Goal: Communication & Community: Answer question/provide support

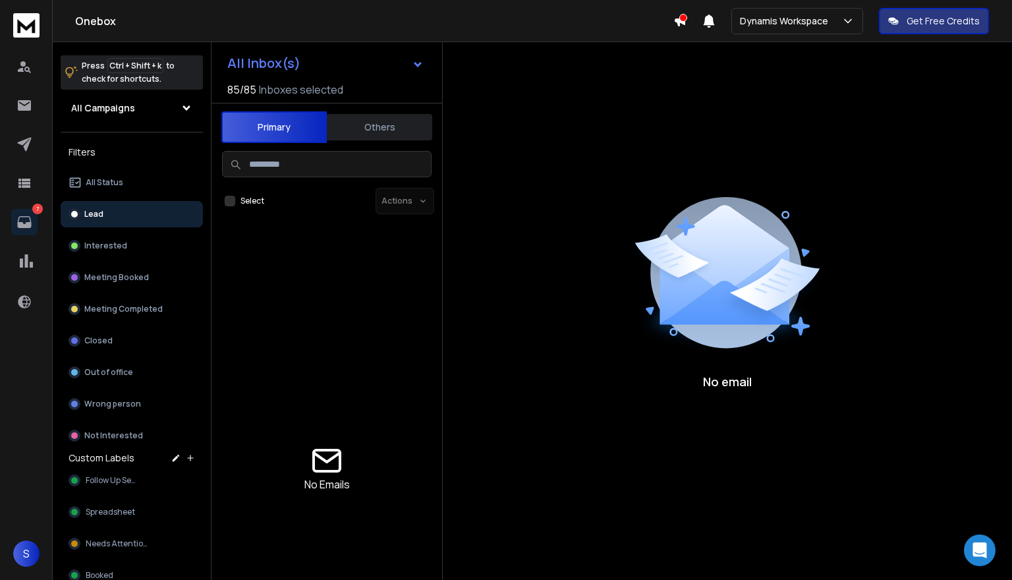
click at [105, 216] on button "Lead" at bounding box center [132, 214] width 142 height 26
click at [142, 250] on button "Interested" at bounding box center [132, 246] width 142 height 26
click at [130, 213] on button "Lead" at bounding box center [132, 214] width 142 height 26
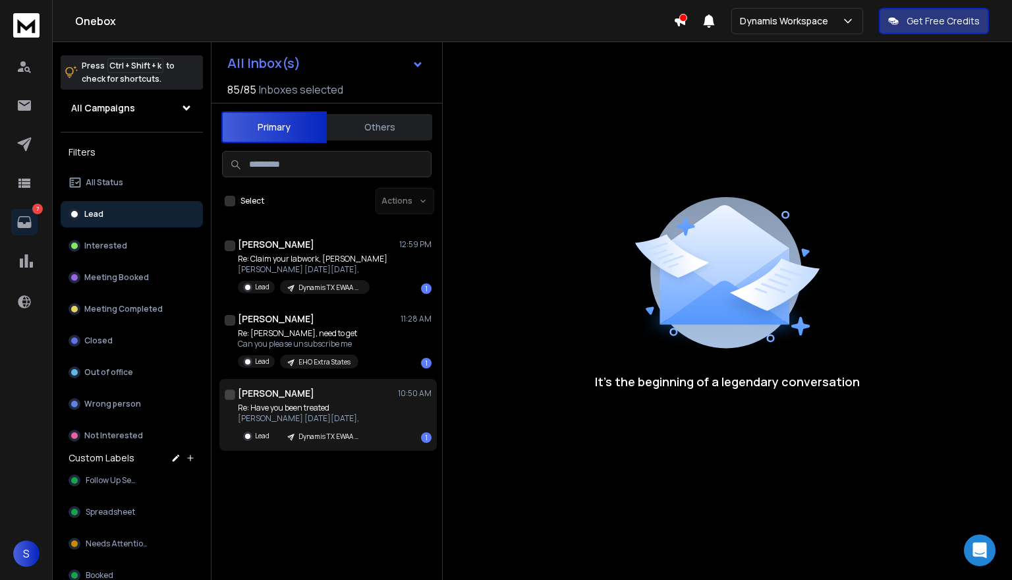
click at [300, 409] on p "Re: Have you been treated" at bounding box center [304, 408] width 132 height 11
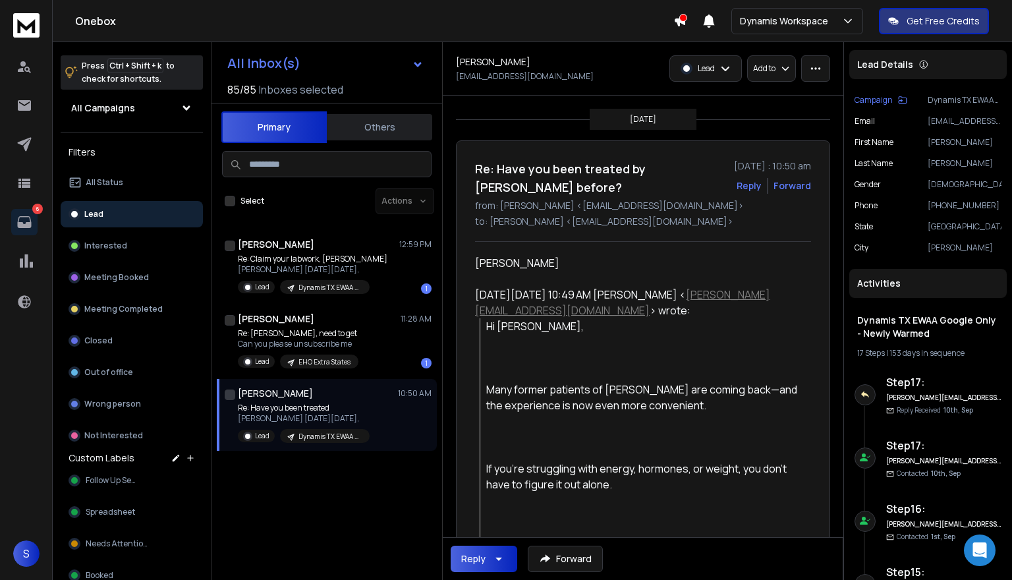
click at [743, 185] on button "Reply" at bounding box center [749, 185] width 25 height 13
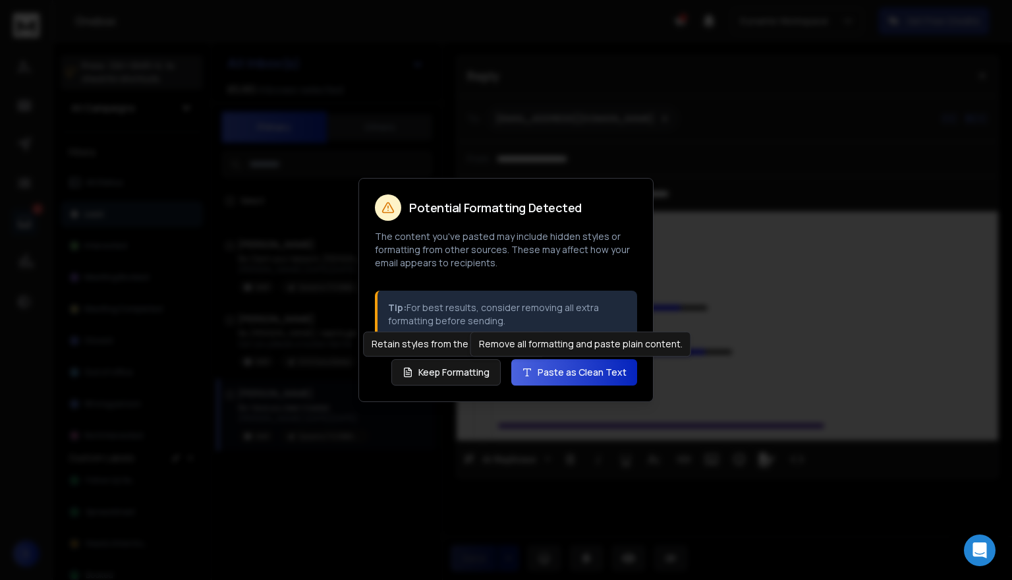
click at [571, 380] on button "Paste as Clean Text" at bounding box center [574, 372] width 126 height 26
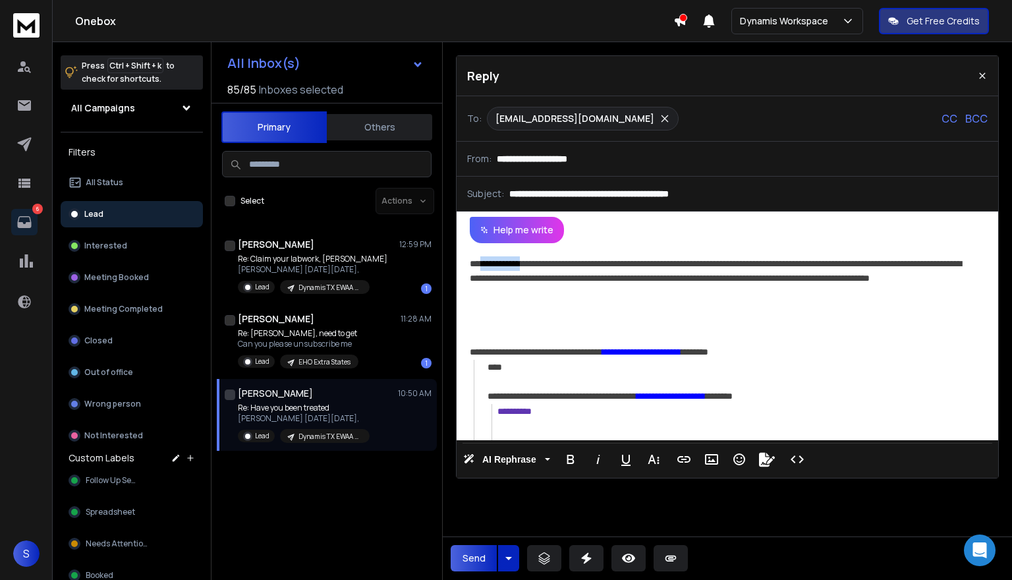
drag, startPoint x: 530, startPoint y: 261, endPoint x: 480, endPoint y: 255, distance: 49.8
click at [480, 255] on div "**********" at bounding box center [728, 341] width 542 height 197
click at [485, 555] on button "Send" at bounding box center [474, 558] width 46 height 26
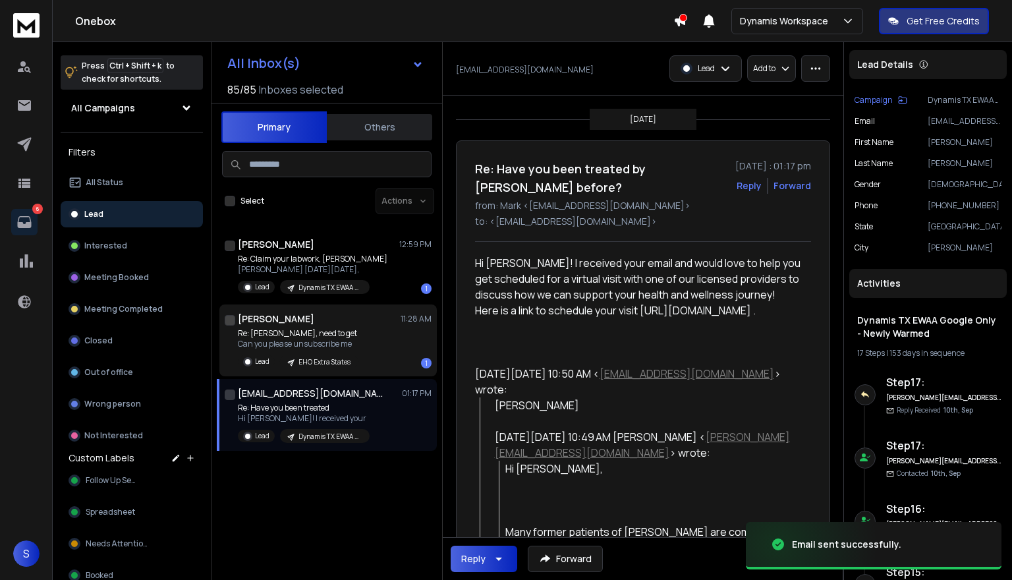
click at [290, 330] on p "Re: [PERSON_NAME], need to get" at bounding box center [298, 333] width 121 height 11
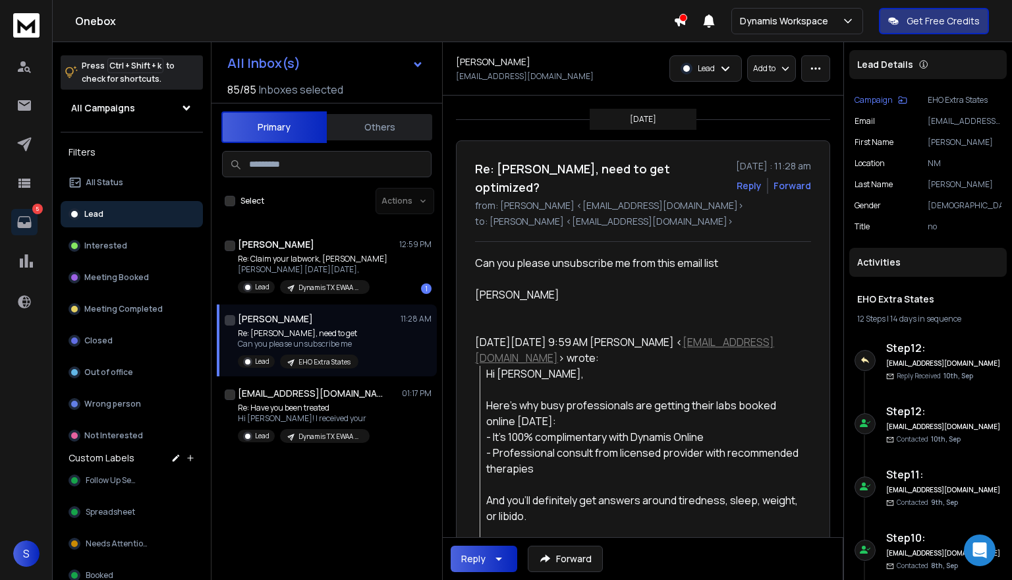
click at [816, 69] on icon "button" at bounding box center [816, 68] width 10 height 2
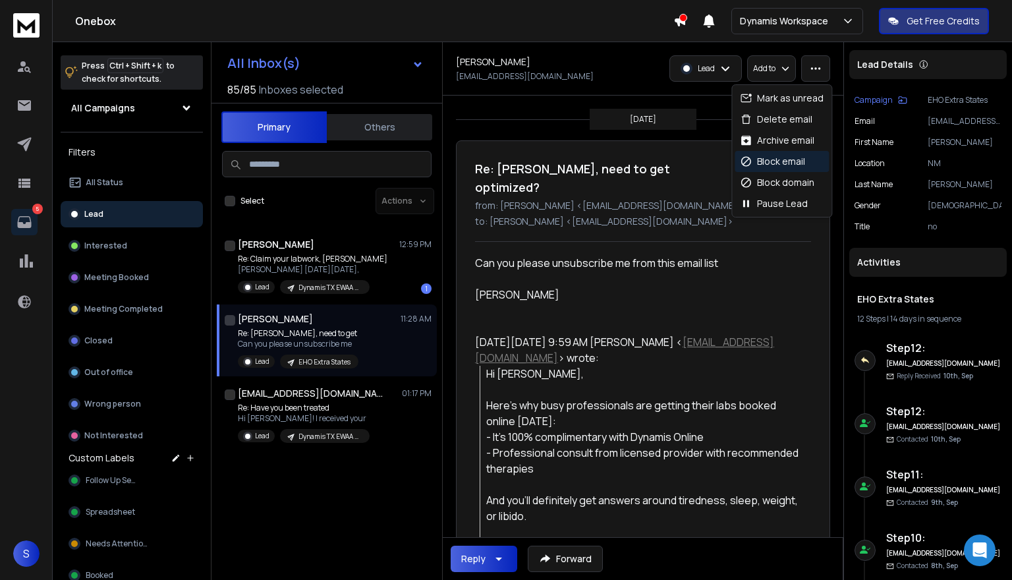
click at [804, 161] on div "Block email" at bounding box center [772, 161] width 65 height 13
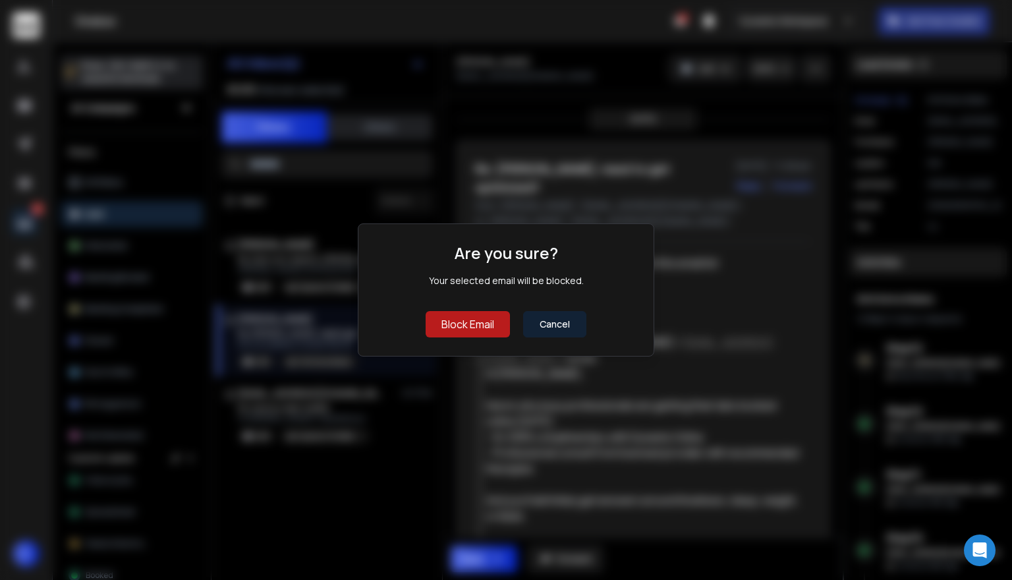
click at [461, 316] on button "Block Email" at bounding box center [468, 324] width 84 height 26
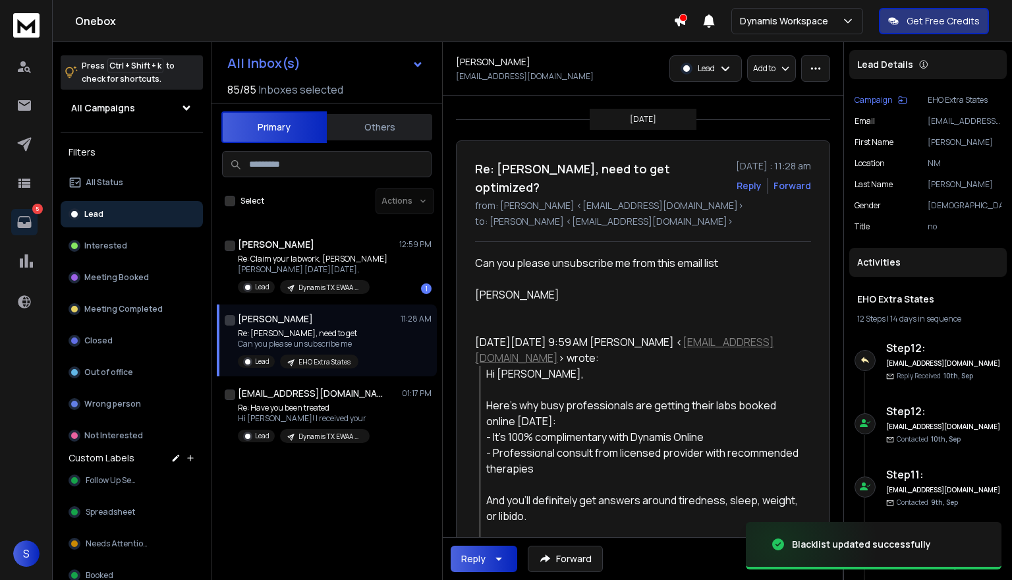
click at [812, 71] on icon "button" at bounding box center [816, 69] width 12 height 12
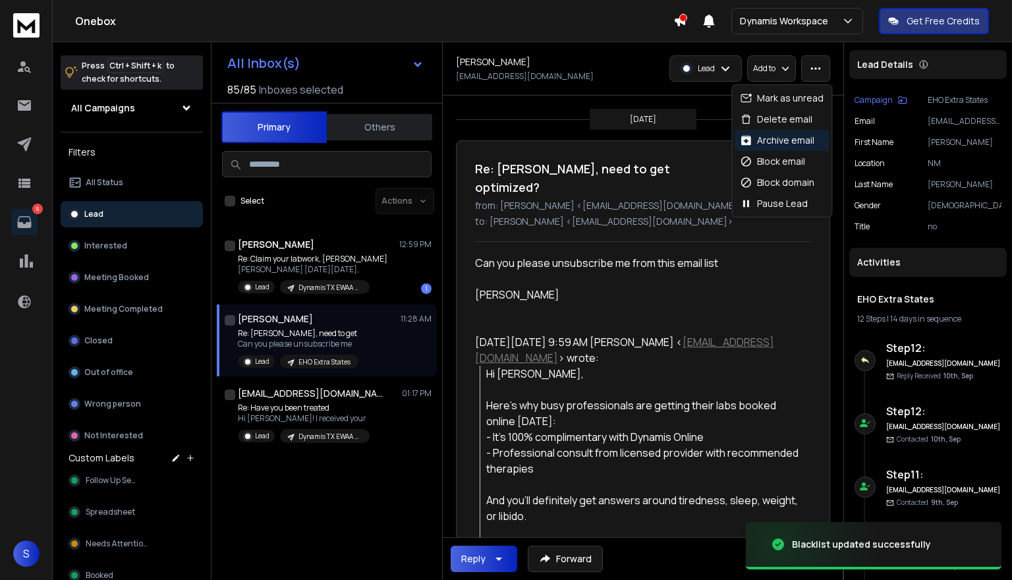
click at [804, 139] on div "Archive email" at bounding box center [777, 140] width 74 height 13
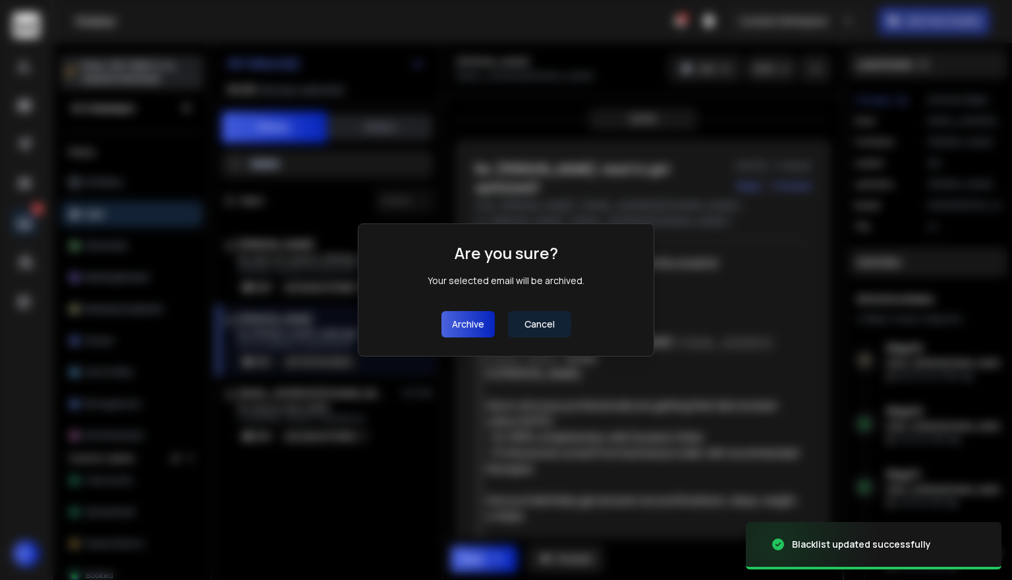
click at [434, 324] on div "Are you sure? Your selected email will be archived. archive Cancel" at bounding box center [506, 290] width 258 height 95
click at [456, 324] on p "archive" at bounding box center [468, 324] width 32 height 13
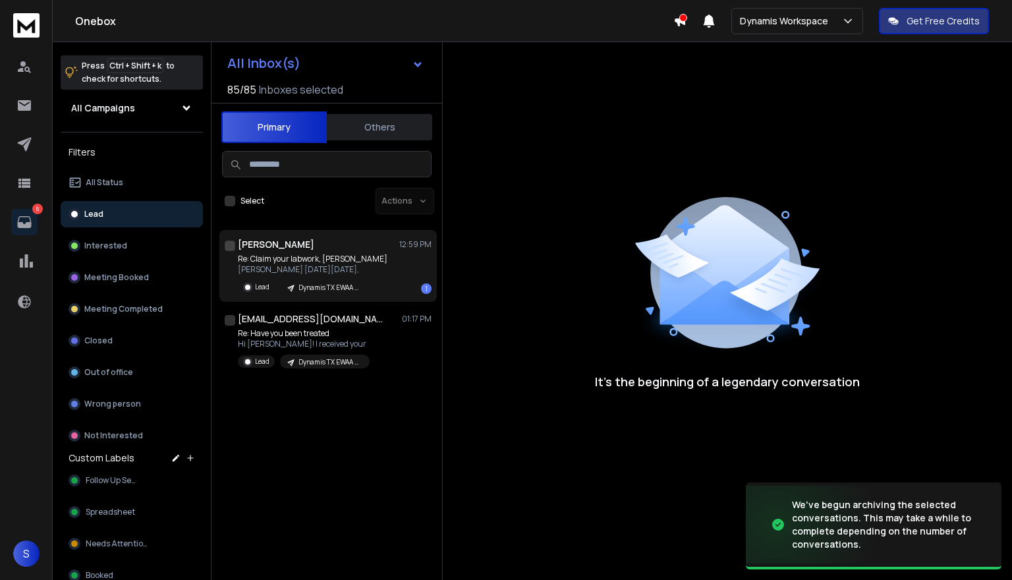
click at [283, 233] on div "[PERSON_NAME] 12:59 PM Re: Claim your labwork, [PERSON_NAME] [DATE][DATE], Lead…" at bounding box center [327, 266] width 217 height 72
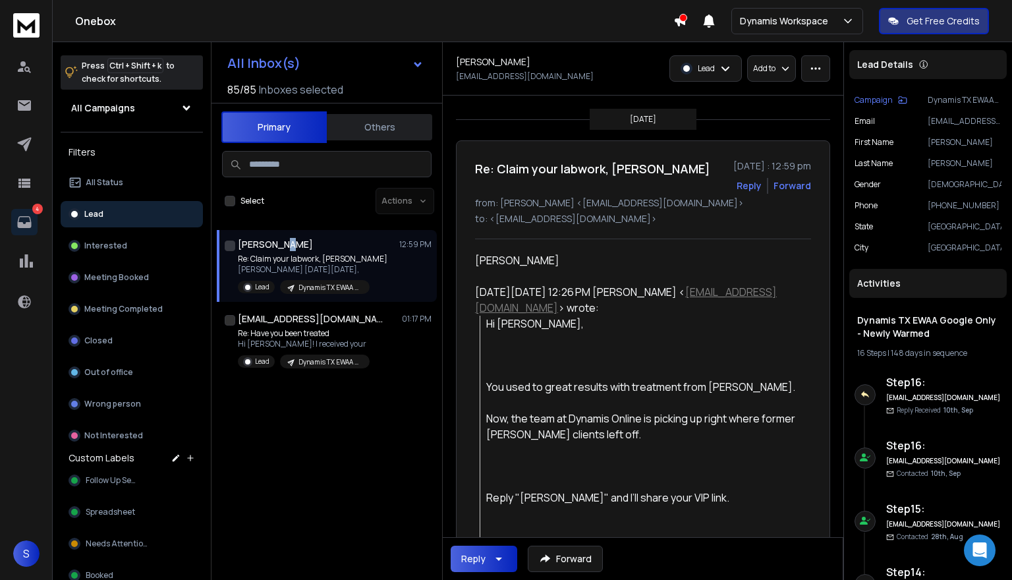
click at [750, 190] on button "Reply" at bounding box center [749, 185] width 25 height 13
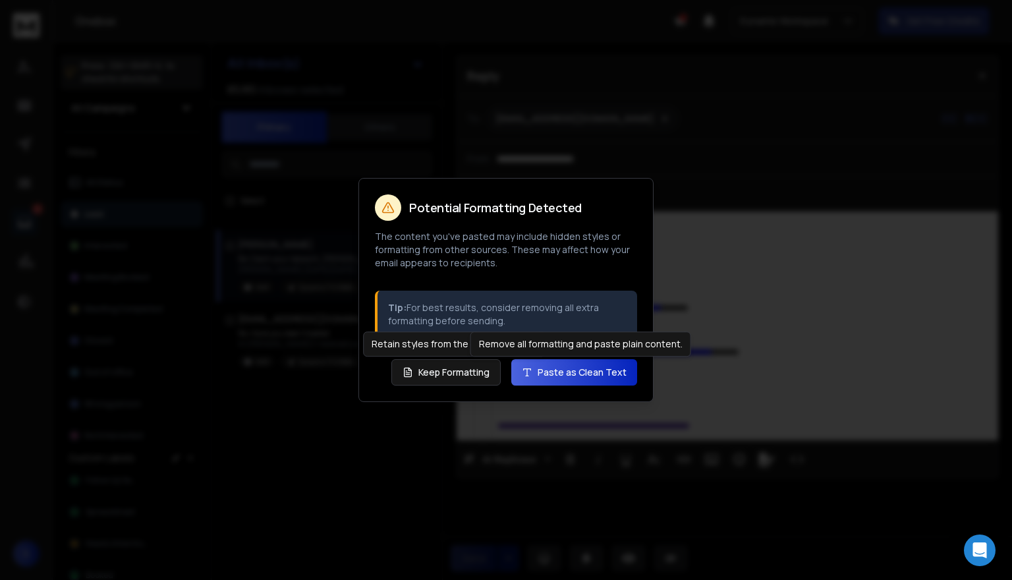
click at [551, 370] on button "Paste as Clean Text" at bounding box center [574, 372] width 126 height 26
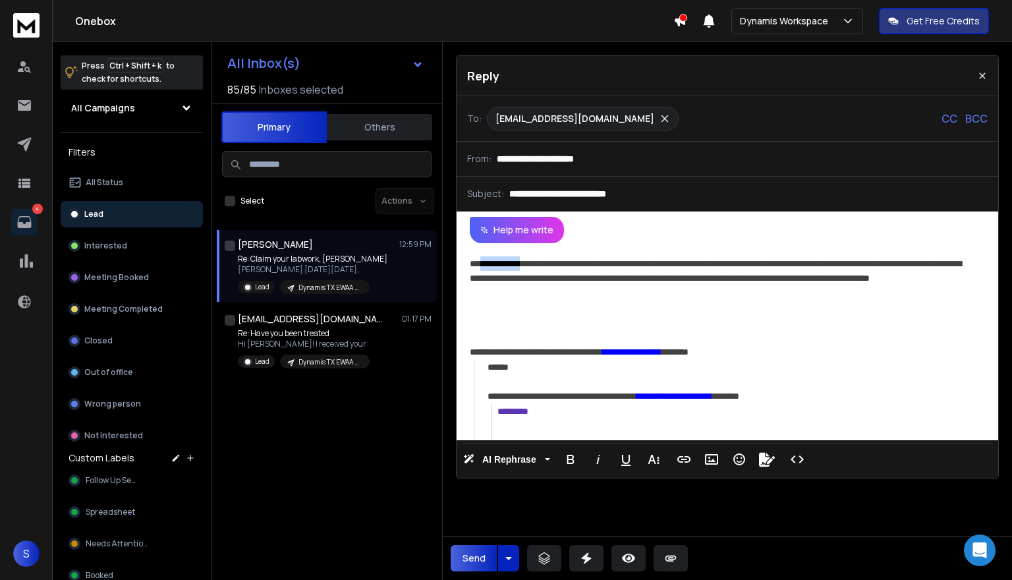
drag, startPoint x: 529, startPoint y: 264, endPoint x: 480, endPoint y: 253, distance: 49.9
click at [480, 253] on div "**********" at bounding box center [728, 341] width 542 height 197
click at [472, 554] on button "Send" at bounding box center [474, 558] width 46 height 26
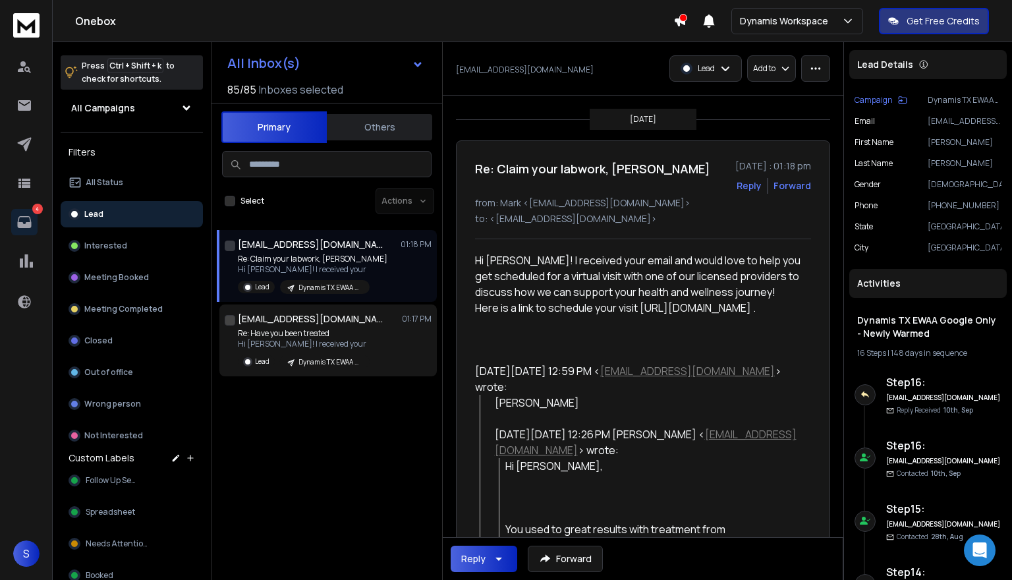
click at [294, 337] on p "Re: Have you been treated" at bounding box center [304, 333] width 132 height 11
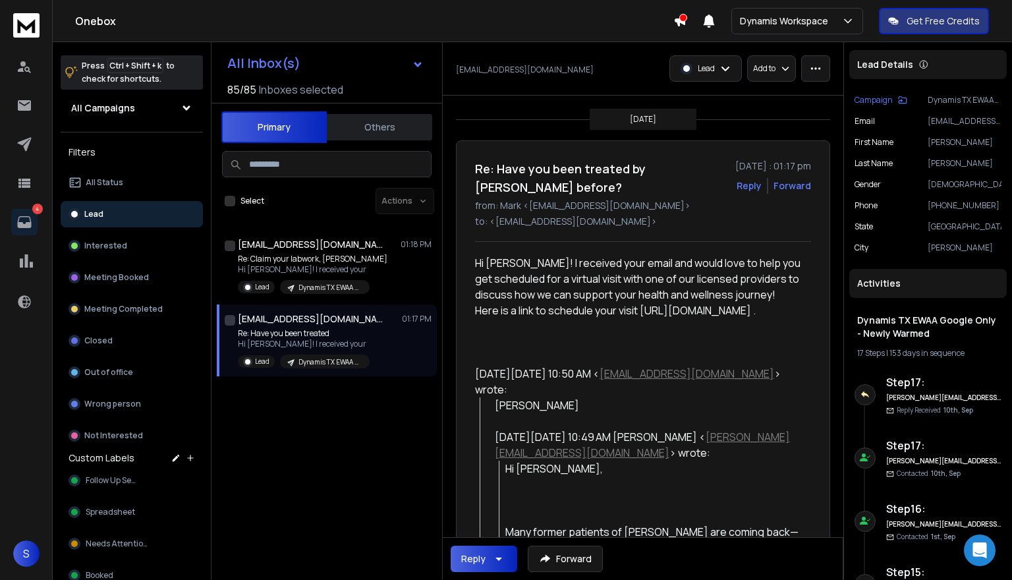
click at [944, 207] on p "[PHONE_NUMBER]" at bounding box center [965, 205] width 74 height 11
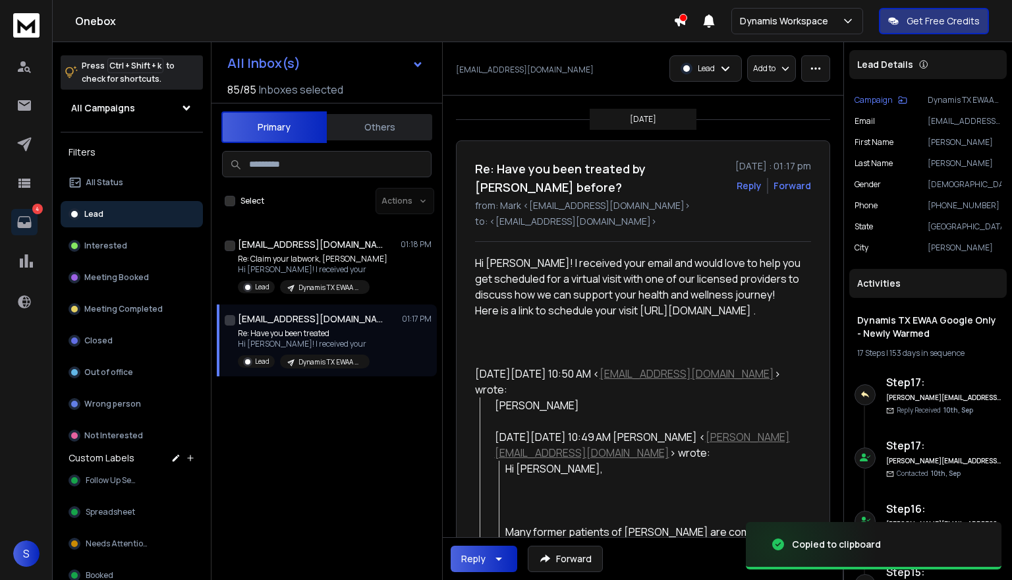
click at [931, 163] on p "[PERSON_NAME]" at bounding box center [965, 163] width 74 height 11
click at [942, 144] on p "[PERSON_NAME]" at bounding box center [965, 142] width 74 height 11
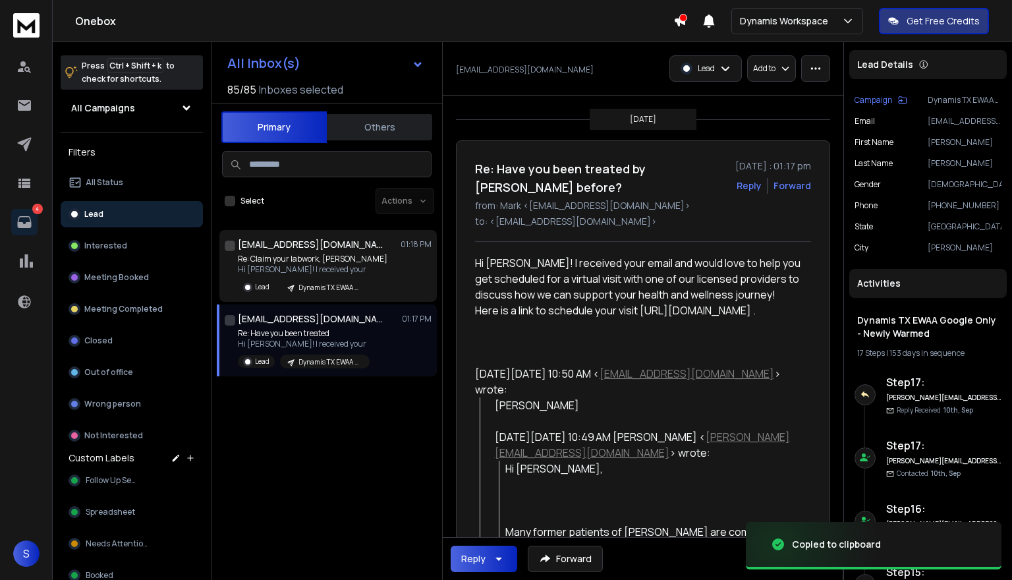
click at [328, 260] on p "Re: Claim your labwork, [PERSON_NAME]" at bounding box center [313, 259] width 150 height 11
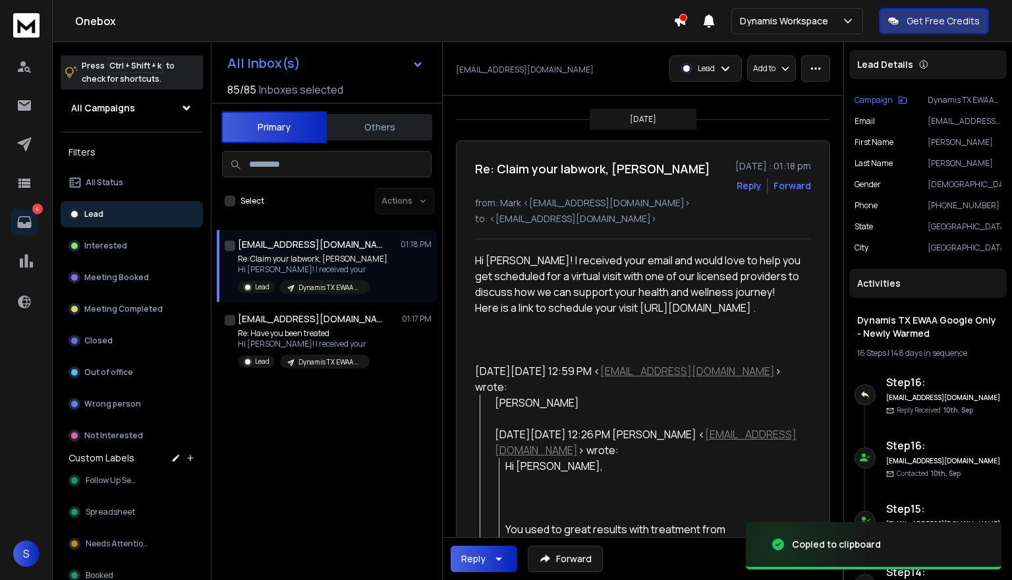
click at [953, 206] on p "[PHONE_NUMBER]" at bounding box center [965, 205] width 74 height 11
click at [936, 165] on p "[PERSON_NAME]" at bounding box center [965, 163] width 74 height 11
click at [934, 146] on p "[PERSON_NAME]" at bounding box center [965, 142] width 74 height 11
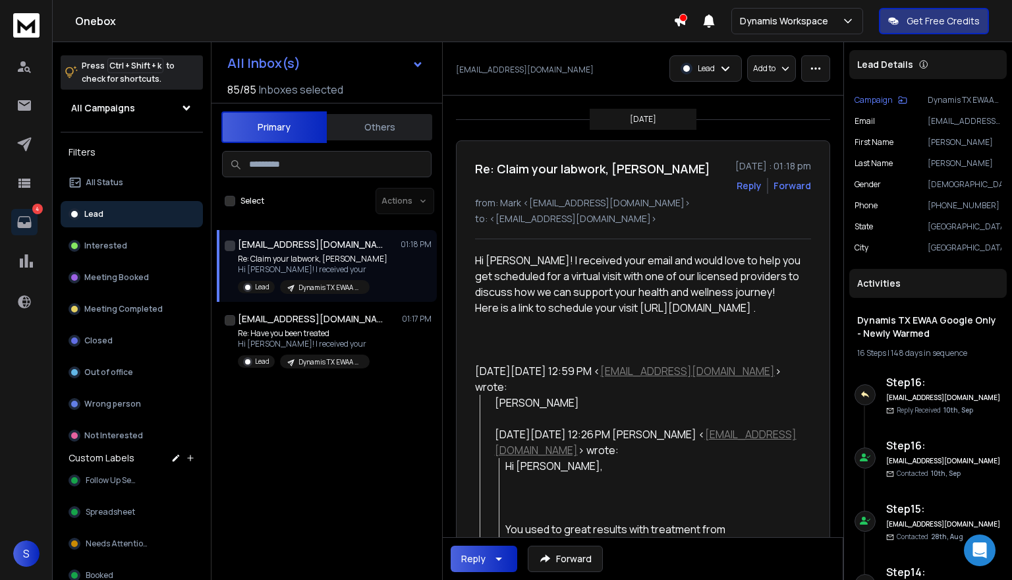
click at [721, 458] on div "[DATE][DATE] 12:26 PM [PERSON_NAME] < [EMAIL_ADDRESS][DOMAIN_NAME] > wrote:" at bounding box center [648, 442] width 306 height 32
click at [952, 208] on p "[PHONE_NUMBER]" at bounding box center [965, 205] width 74 height 11
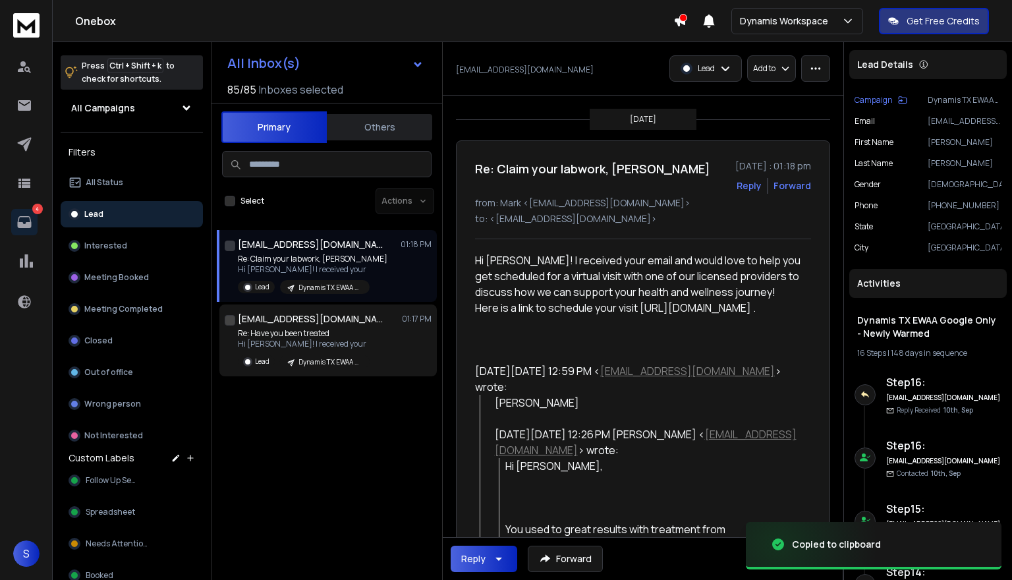
click at [325, 335] on p "Re: Have you been treated" at bounding box center [304, 333] width 132 height 11
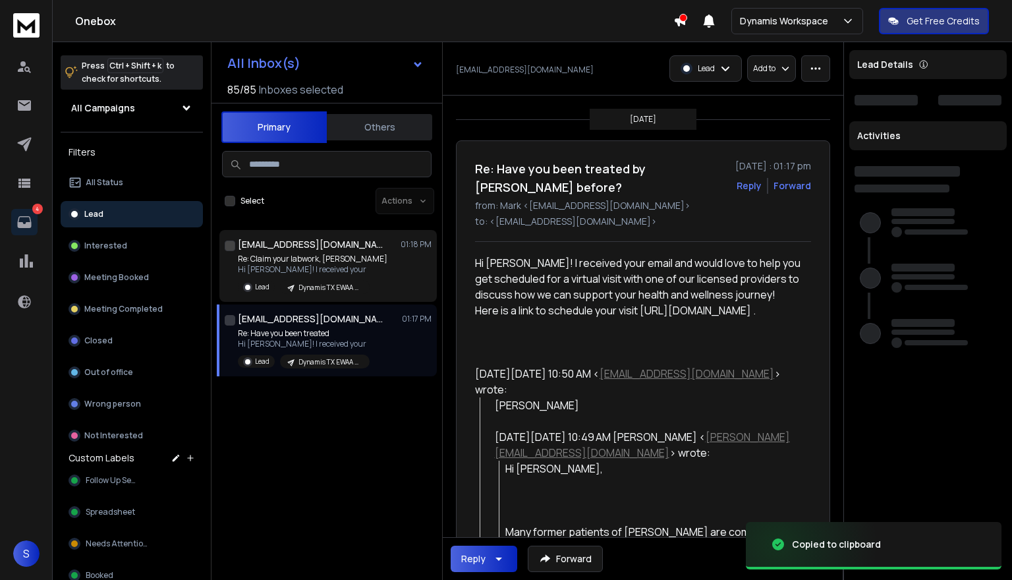
click at [337, 259] on p "Re: Claim your labwork, [PERSON_NAME]" at bounding box center [313, 259] width 150 height 11
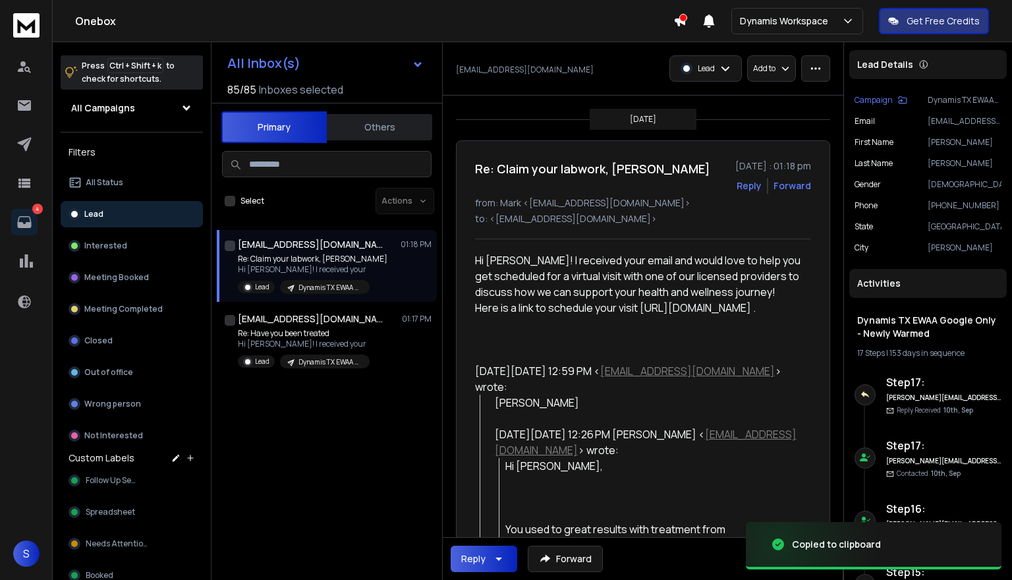
click at [714, 68] on p "Lead" at bounding box center [706, 68] width 17 height 11
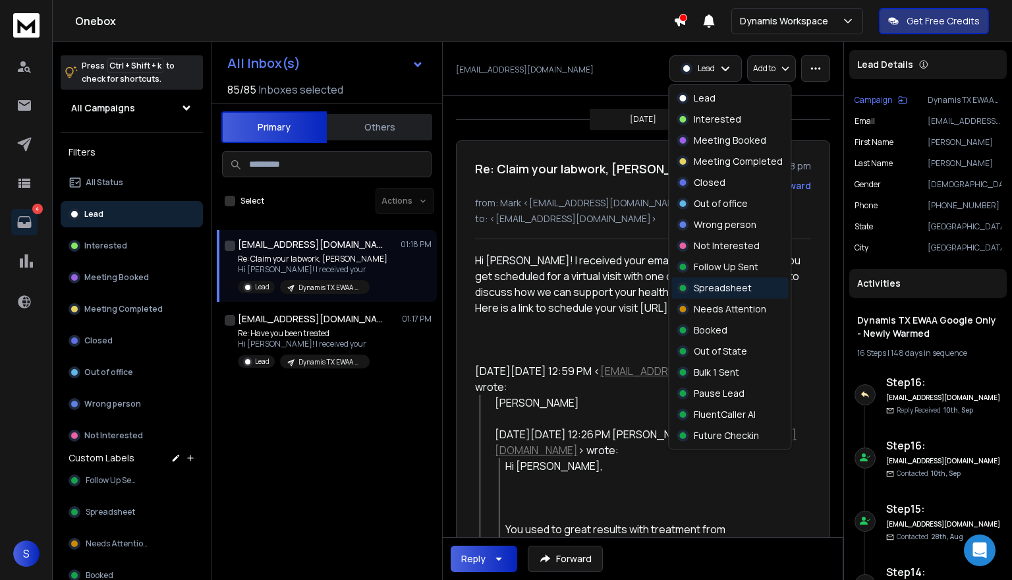
click at [730, 287] on p "Spreadsheet" at bounding box center [723, 287] width 58 height 13
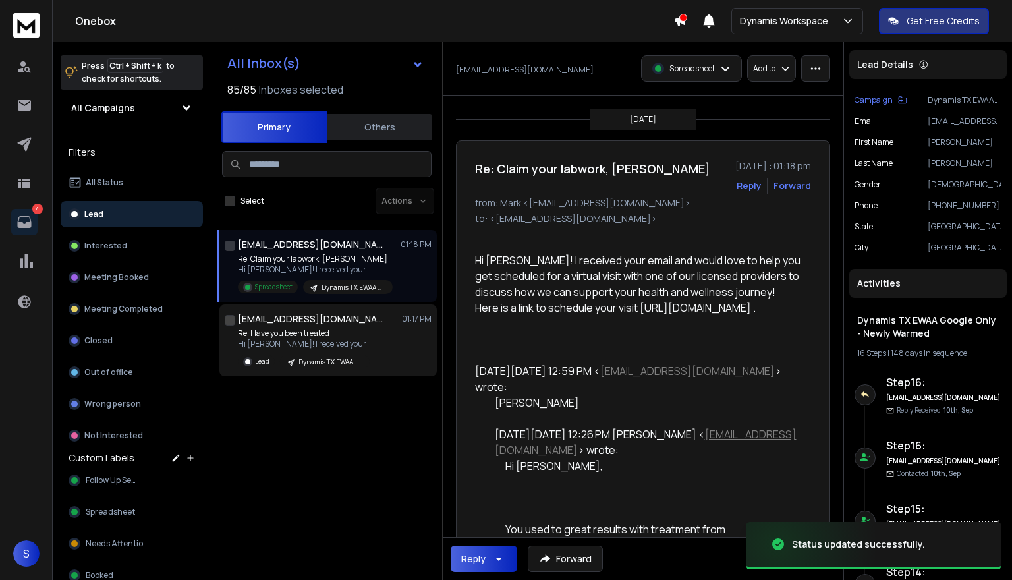
click at [307, 312] on h1 "[EMAIL_ADDRESS][DOMAIN_NAME]" at bounding box center [310, 318] width 145 height 13
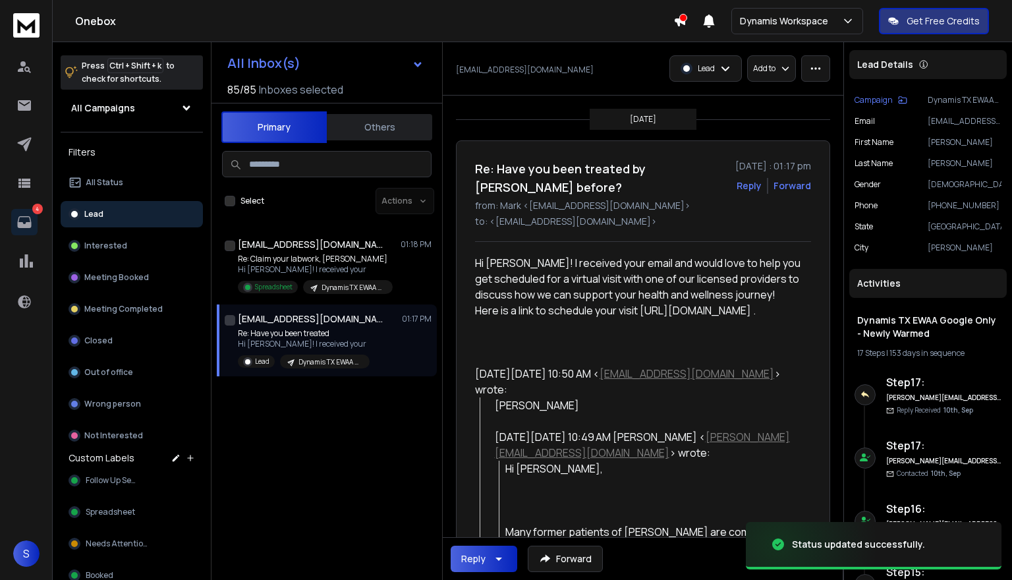
click at [699, 67] on p "Lead" at bounding box center [706, 68] width 17 height 11
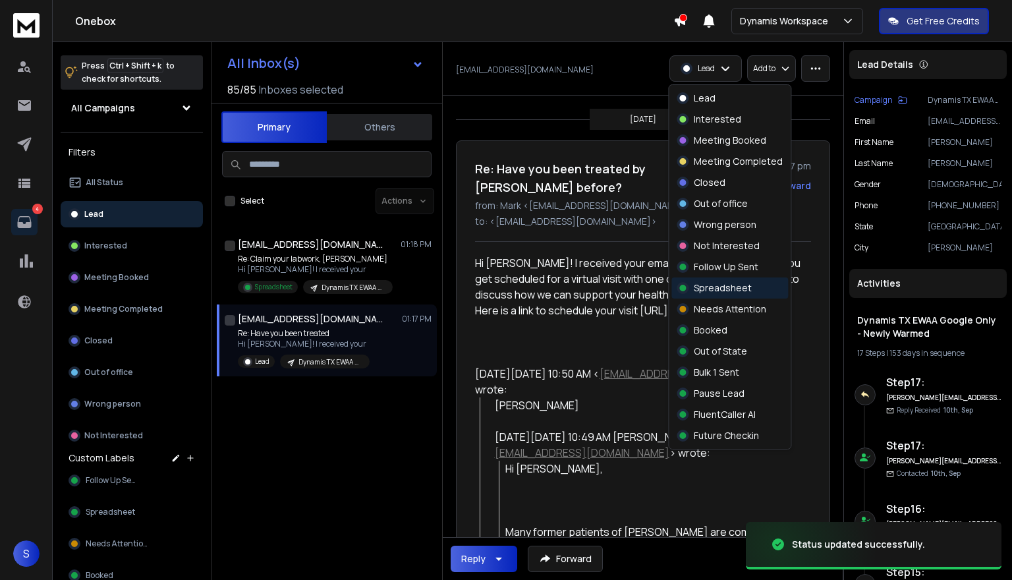
click at [739, 283] on p "Spreadsheet" at bounding box center [723, 287] width 58 height 13
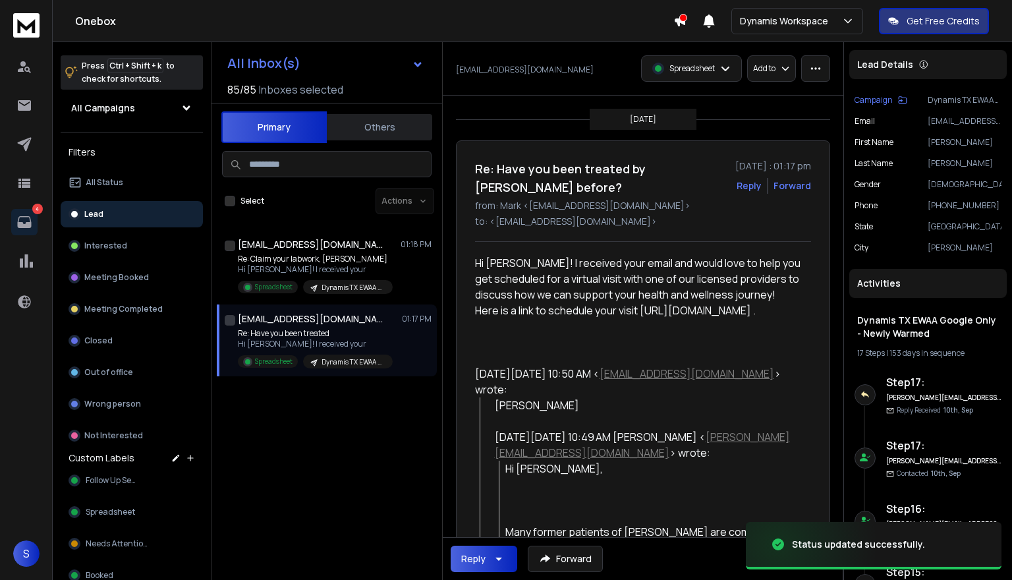
click at [954, 206] on p "[PHONE_NUMBER]" at bounding box center [965, 205] width 74 height 11
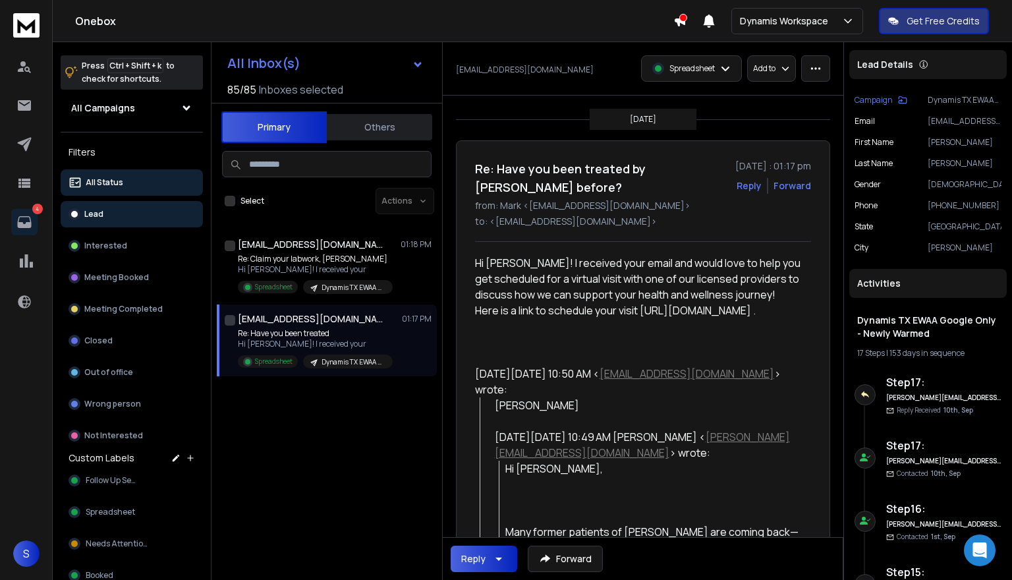
click at [144, 190] on button "All Status" at bounding box center [132, 182] width 142 height 26
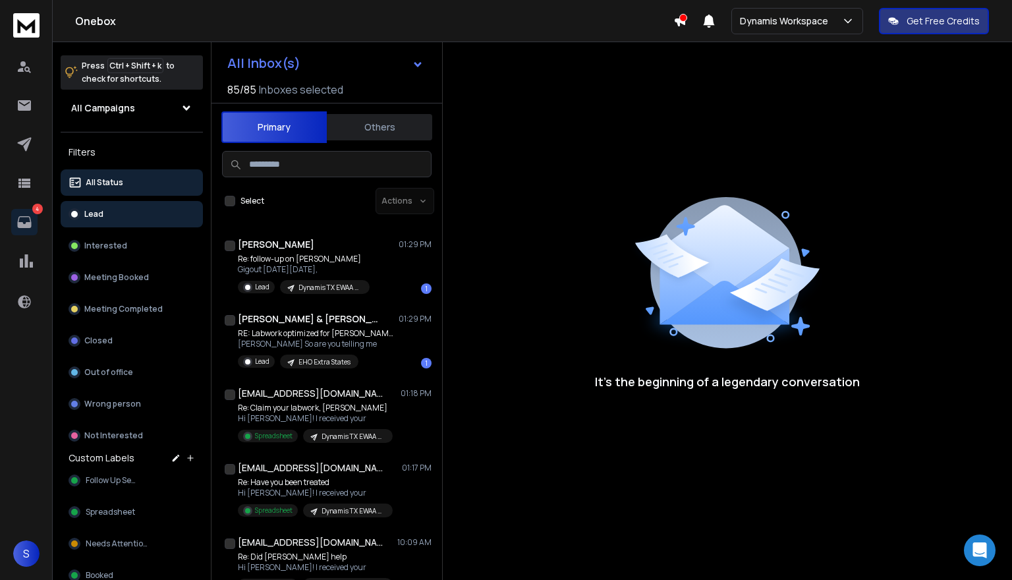
click at [148, 221] on button "Lead" at bounding box center [132, 214] width 142 height 26
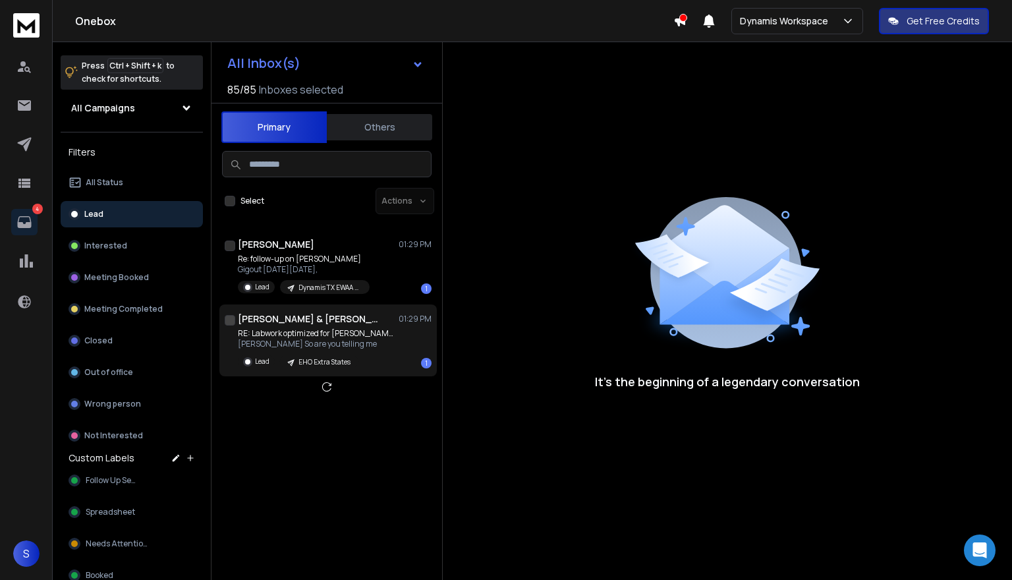
click at [337, 333] on p "RE: Labwork optimized for [PERSON_NAME]" at bounding box center [317, 333] width 158 height 11
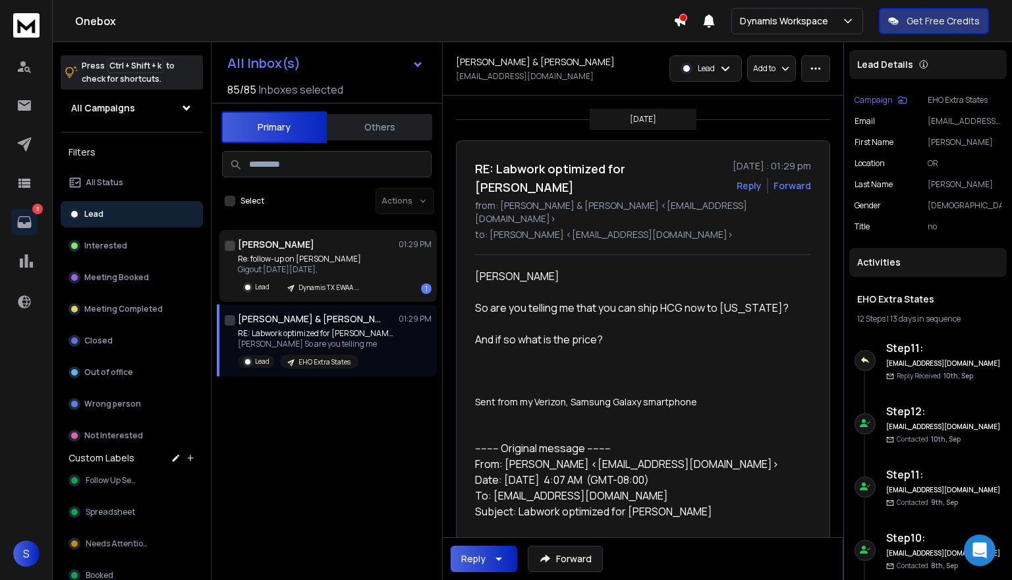
click at [299, 259] on p "Re: follow-up on [PERSON_NAME]" at bounding box center [304, 259] width 132 height 11
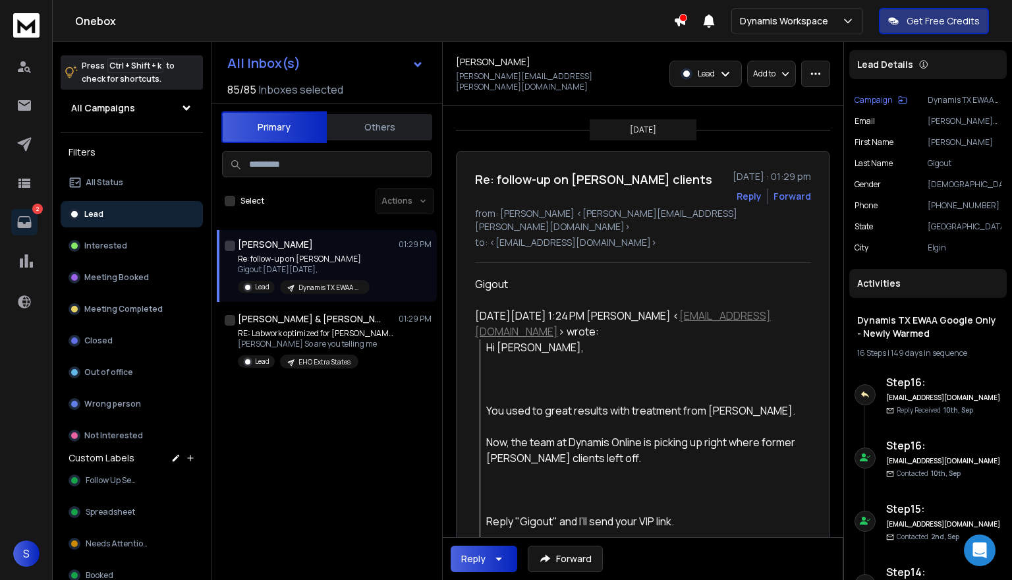
click at [743, 190] on button "Reply" at bounding box center [749, 196] width 25 height 13
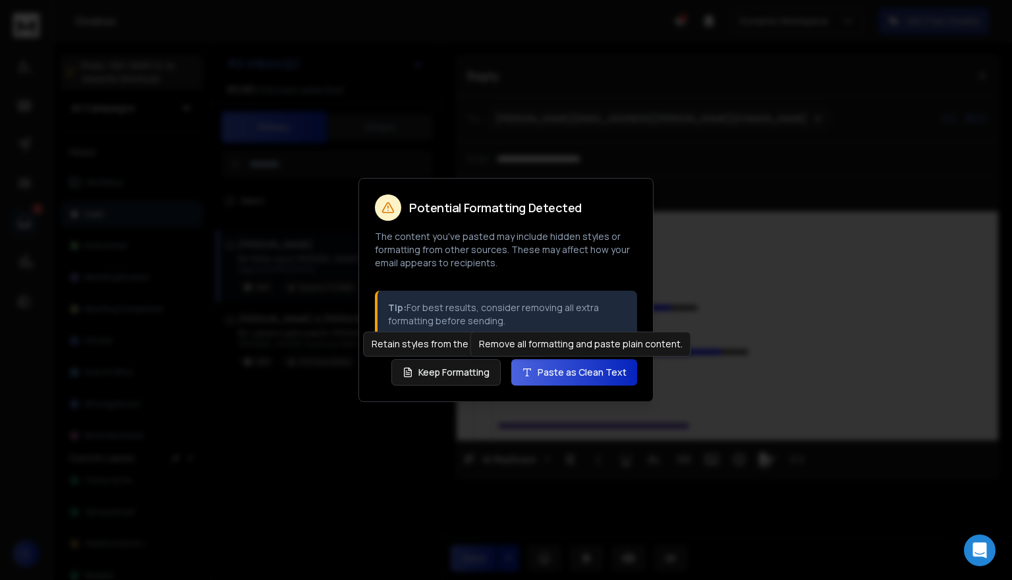
click at [570, 373] on button "Paste as Clean Text" at bounding box center [574, 372] width 126 height 26
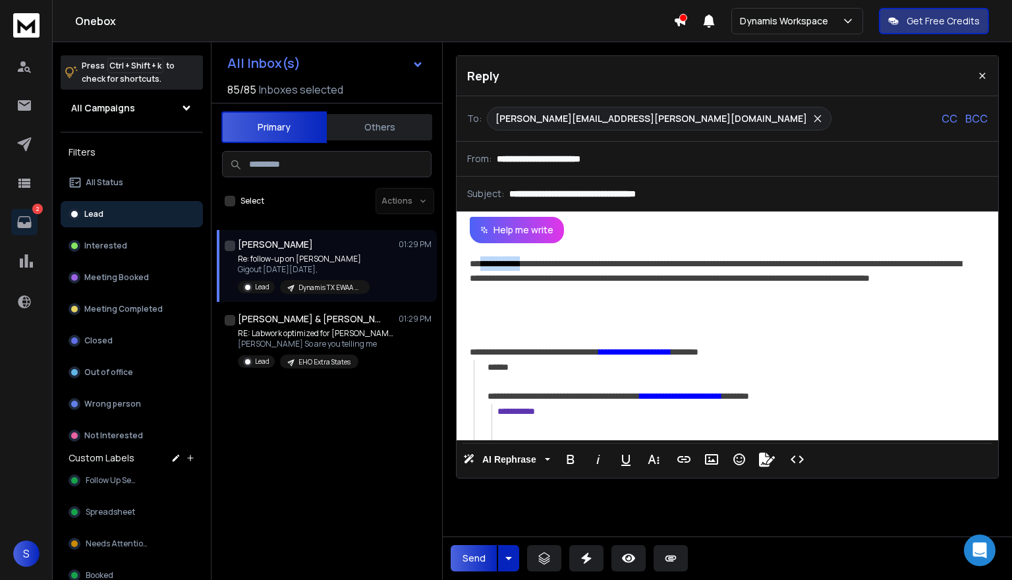
drag, startPoint x: 532, startPoint y: 264, endPoint x: 480, endPoint y: 260, distance: 52.9
click at [480, 260] on div "**********" at bounding box center [721, 278] width 502 height 44
click at [488, 569] on button "Send" at bounding box center [474, 558] width 46 height 26
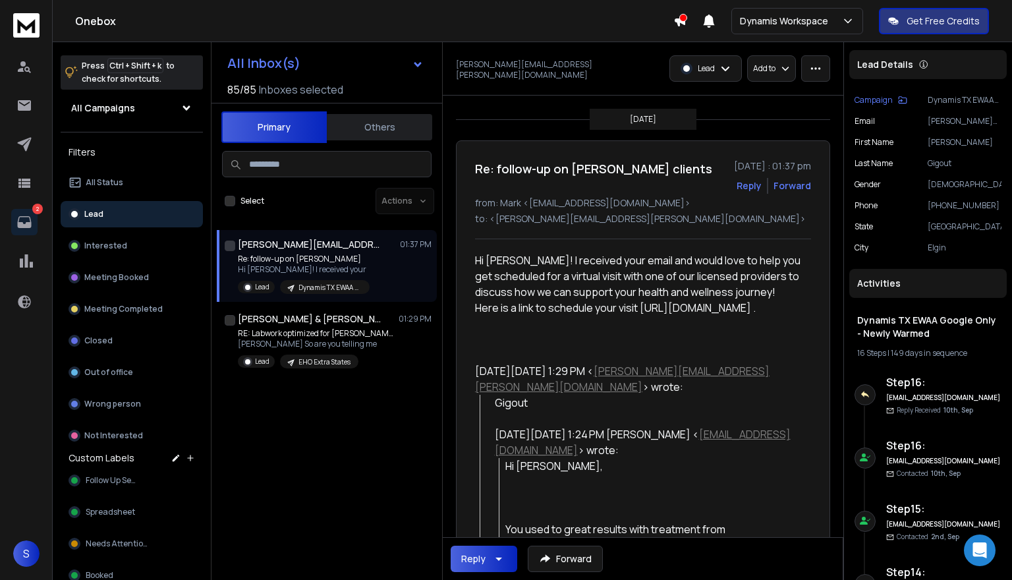
click at [706, 49] on div "[PERSON_NAME][EMAIL_ADDRESS][PERSON_NAME][DOMAIN_NAME] Lead Add to Lead Add to" at bounding box center [643, 68] width 401 height 53
click at [704, 63] on p "Lead" at bounding box center [706, 68] width 17 height 11
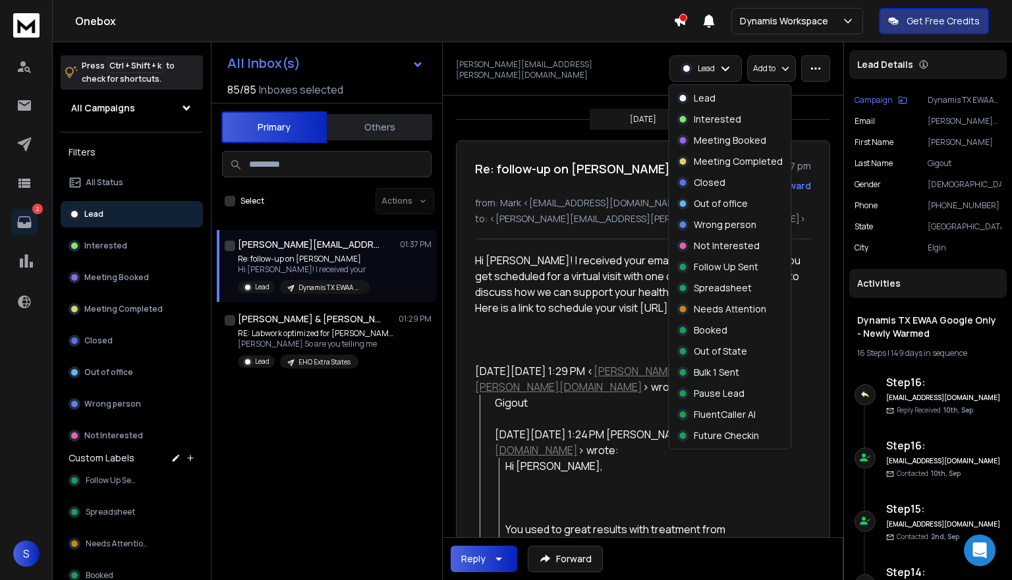
click at [392, 469] on div "All Inbox(s) 85 / 85 Inboxes selected Primary Others Select Actions [PERSON_NAM…" at bounding box center [327, 332] width 231 height 580
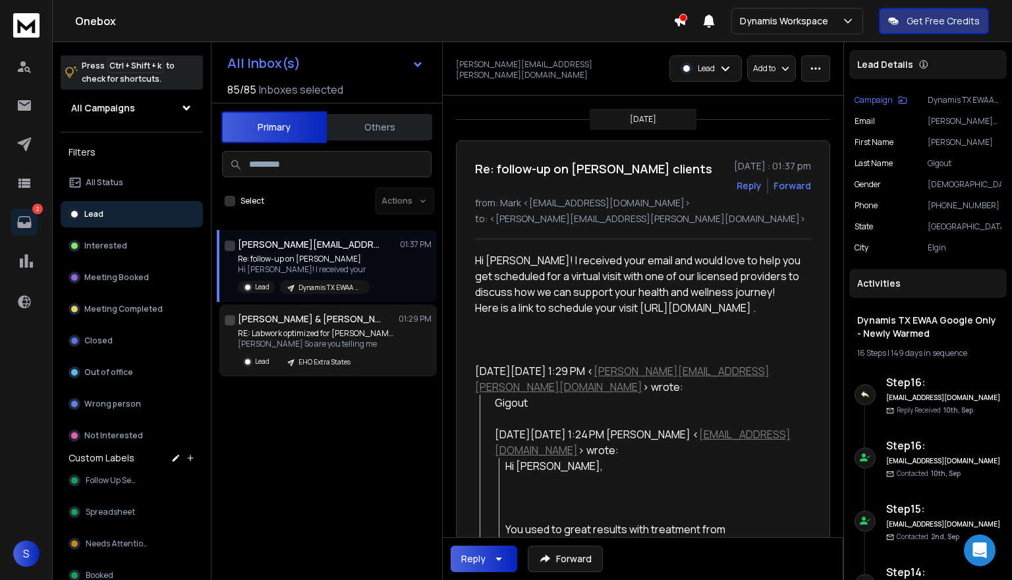
click at [326, 315] on h1 "[PERSON_NAME] & [PERSON_NAME]" at bounding box center [310, 318] width 145 height 13
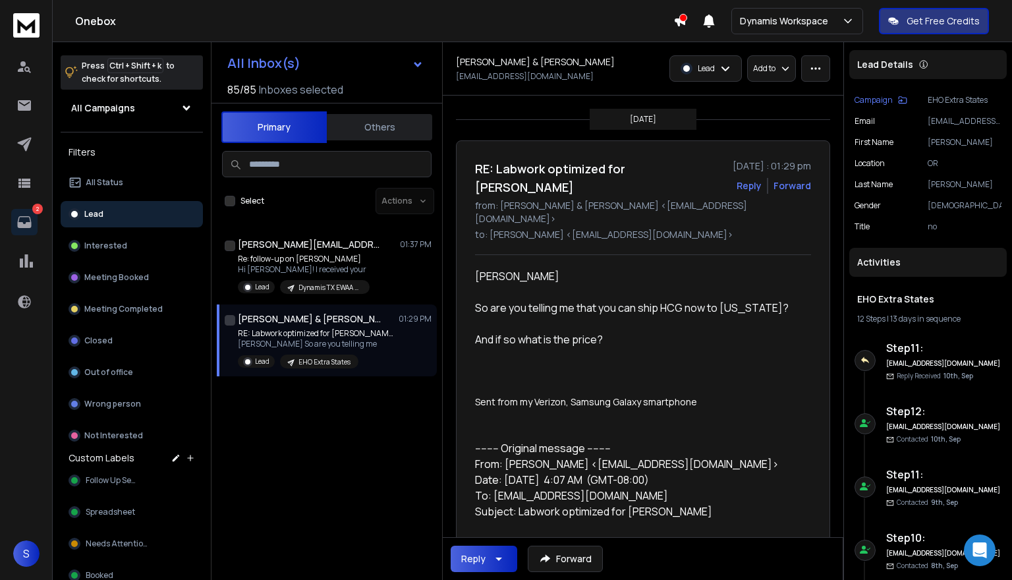
click at [747, 184] on button "Reply" at bounding box center [749, 185] width 25 height 13
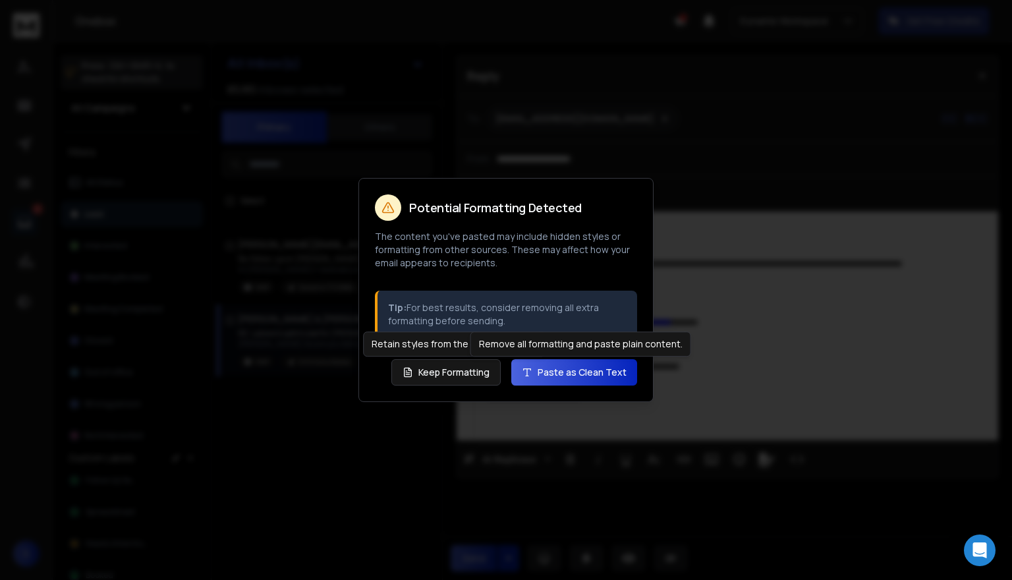
click at [608, 374] on button "Paste as Clean Text" at bounding box center [574, 372] width 126 height 26
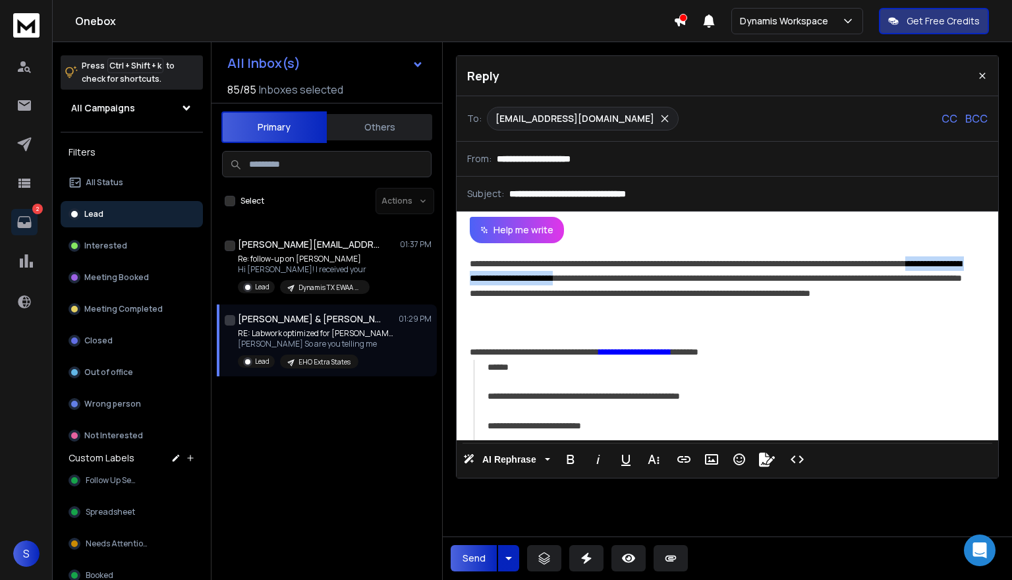
drag, startPoint x: 685, startPoint y: 278, endPoint x: 513, endPoint y: 283, distance: 171.4
click at [513, 283] on div "**********" at bounding box center [721, 285] width 502 height 59
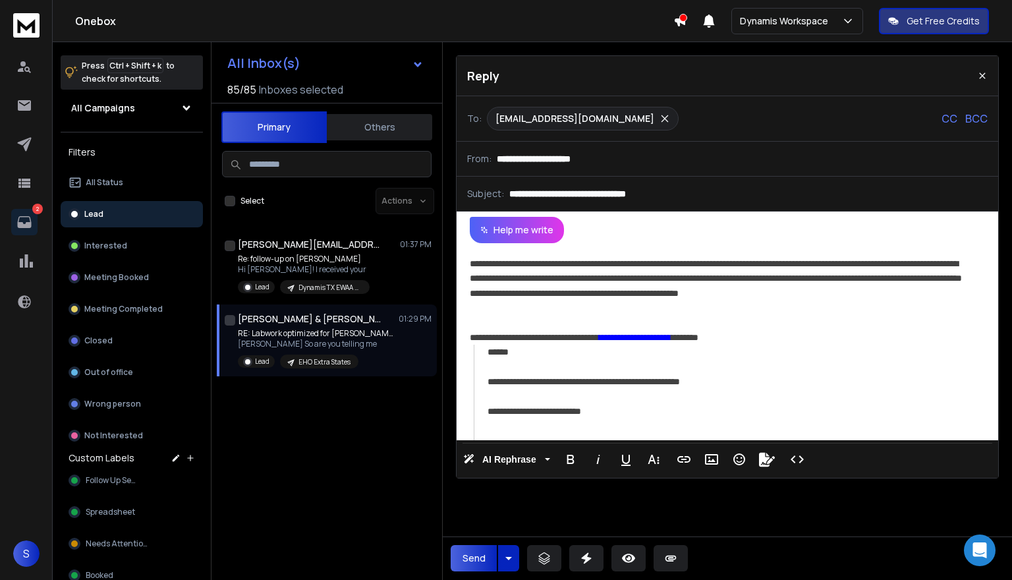
click at [927, 298] on div "**********" at bounding box center [721, 278] width 502 height 44
click at [482, 563] on button "Send" at bounding box center [474, 558] width 46 height 26
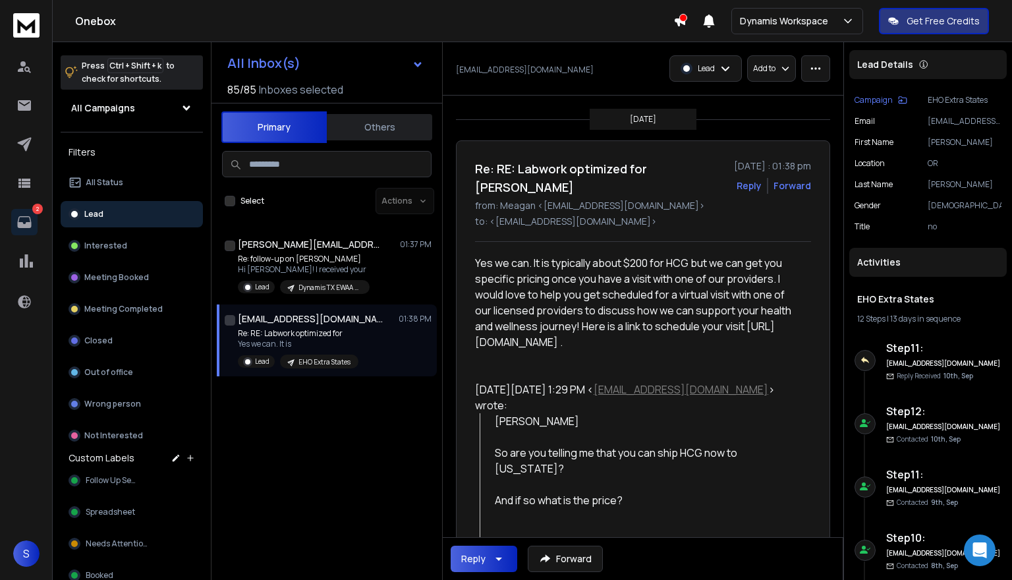
drag, startPoint x: 687, startPoint y: 345, endPoint x: 677, endPoint y: 154, distance: 191.3
click at [739, 380] on div at bounding box center [638, 374] width 326 height 16
drag, startPoint x: 677, startPoint y: 345, endPoint x: 680, endPoint y: 164, distance: 180.6
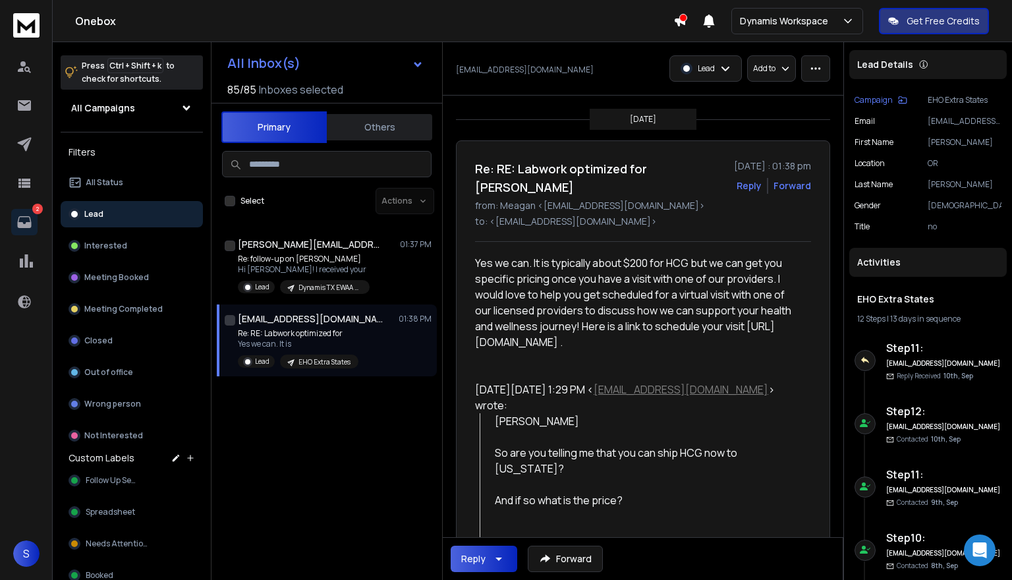
copy div "[DATE] : 01:38 pm Reply Forward from: [PERSON_NAME] <[EMAIL_ADDRESS][DOMAIN_NAM…"
